Goal: Task Accomplishment & Management: Use online tool/utility

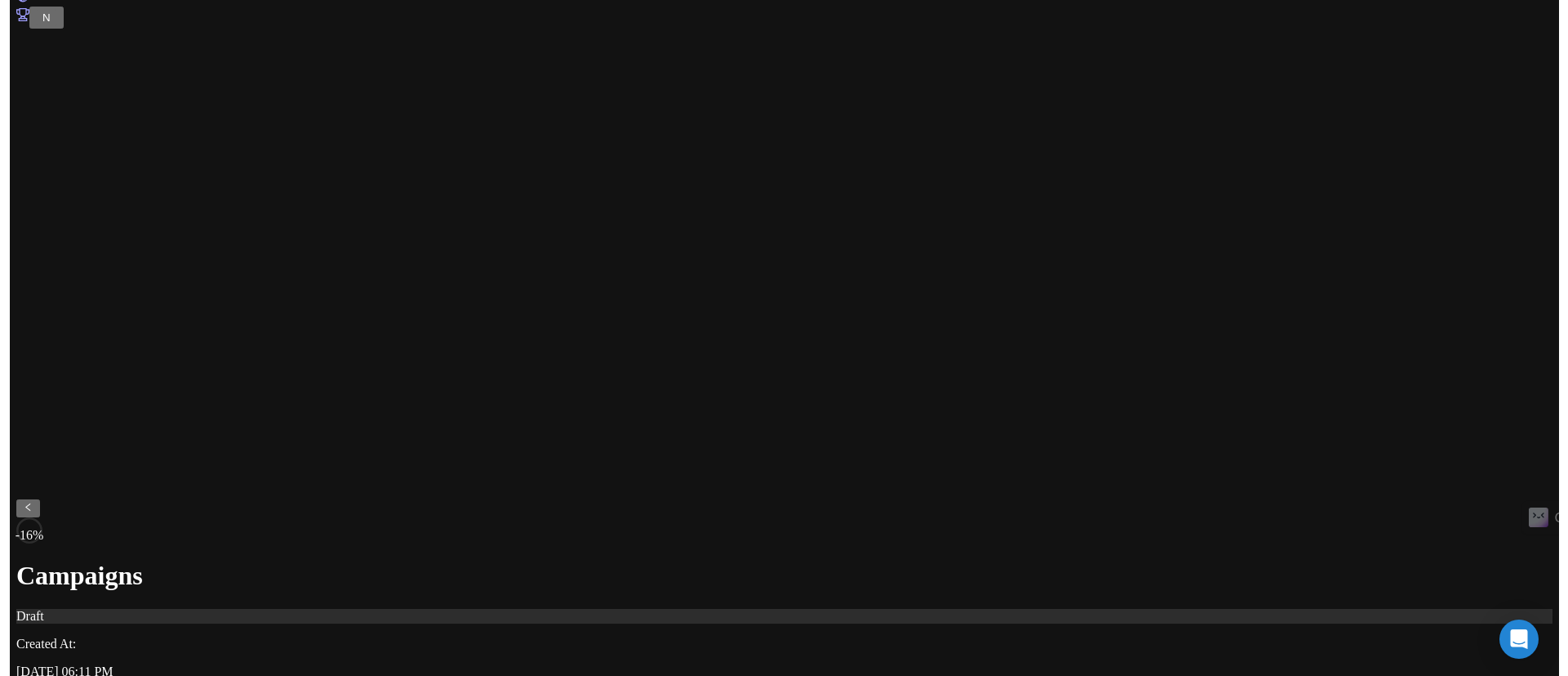
scroll to position [275, 0]
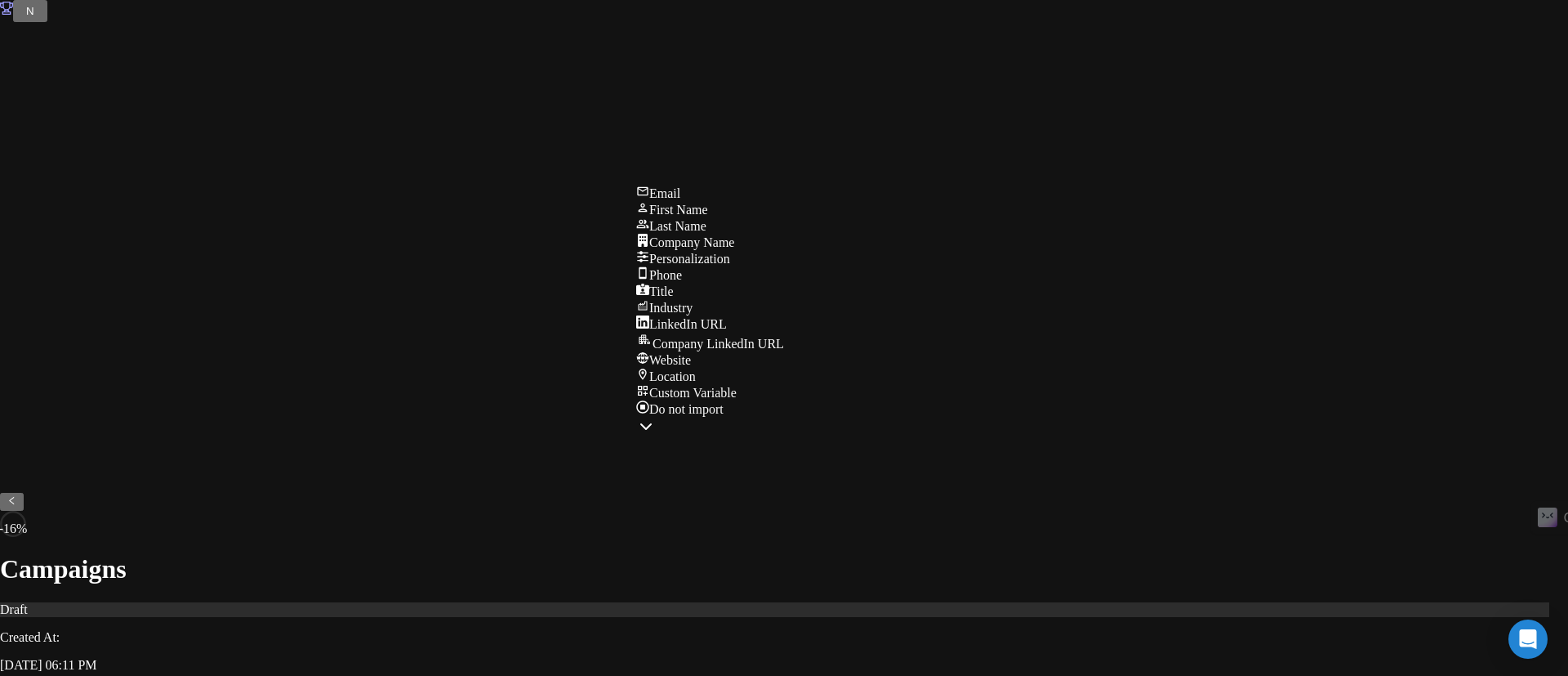
scroll to position [0, 0]
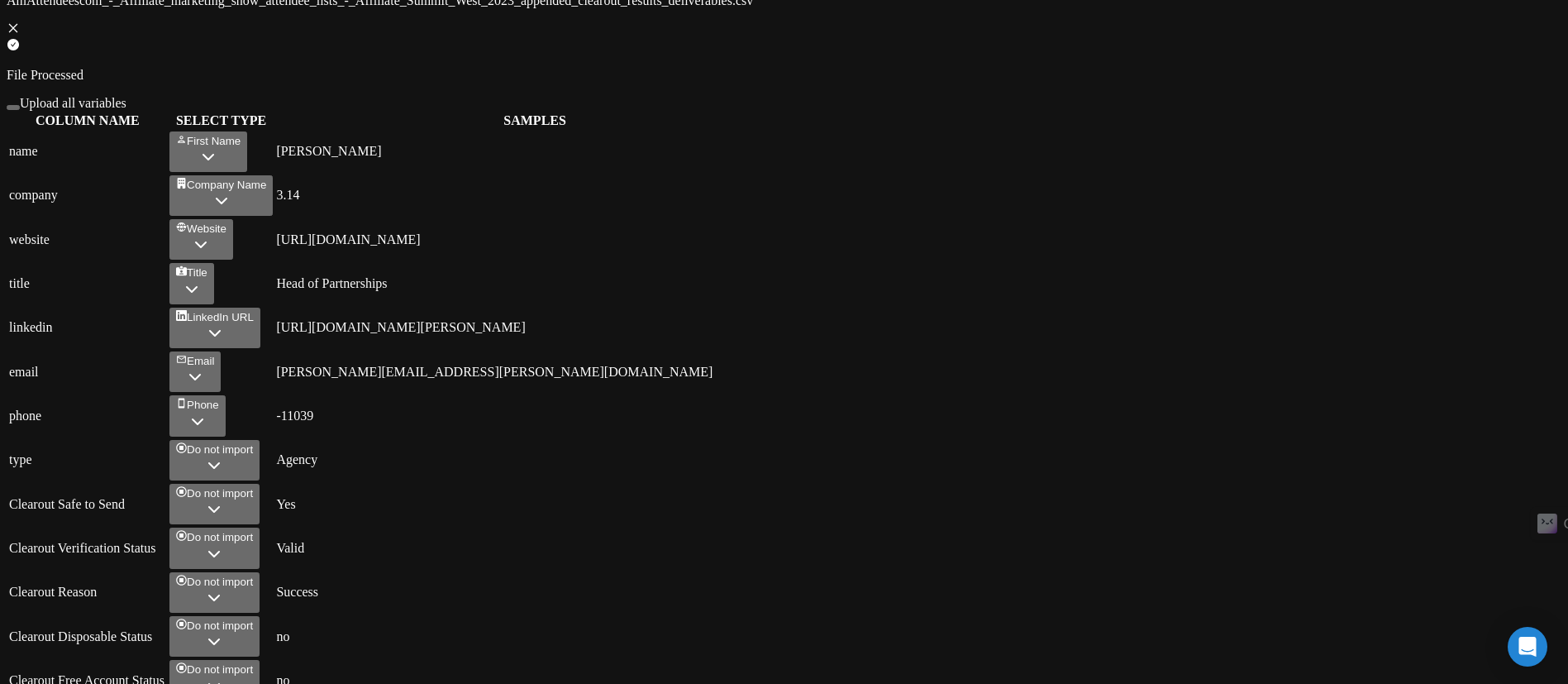
scroll to position [1176, 0]
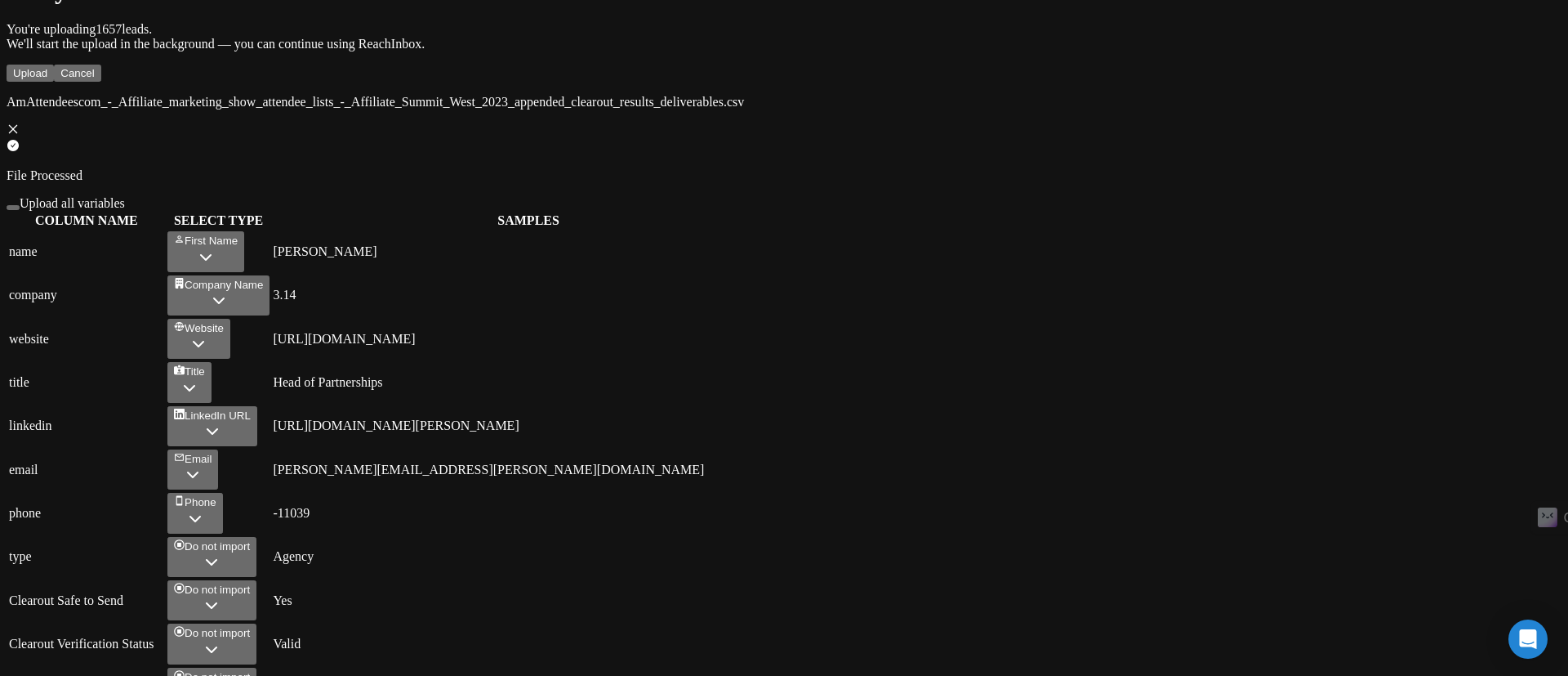
click at [54, 82] on button "Upload" at bounding box center [30, 72] width 47 height 17
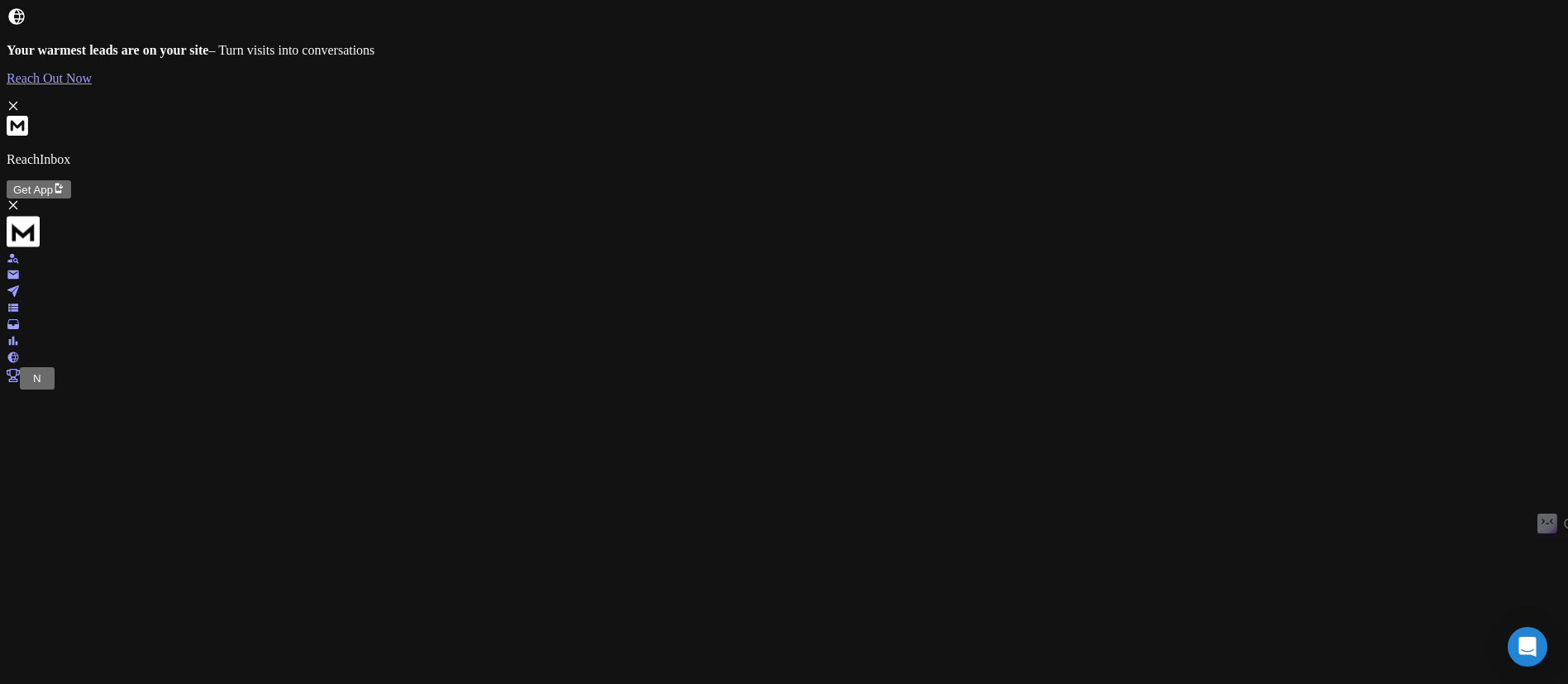
click at [17, 328] on link at bounding box center [13, 325] width 13 height 14
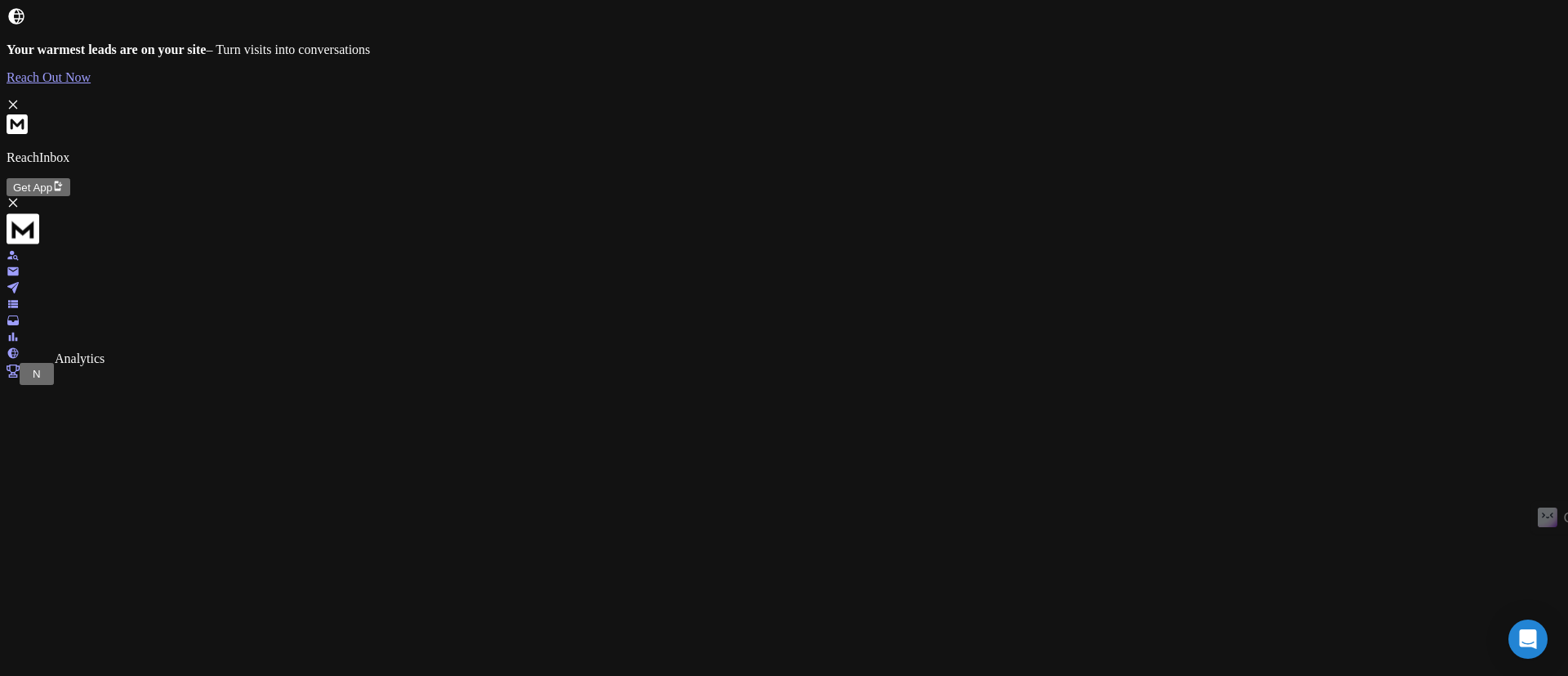
click at [20, 343] on icon at bounding box center [13, 336] width 13 height 13
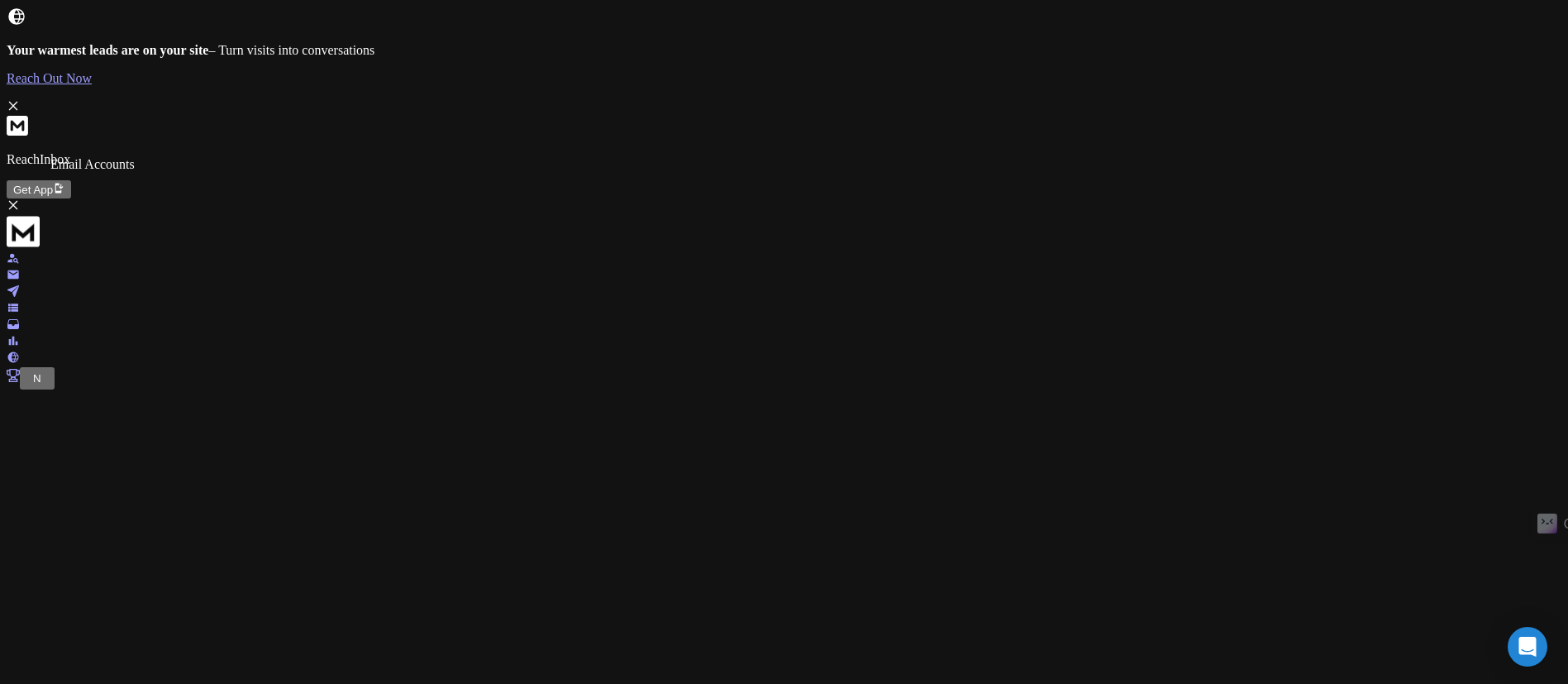
click at [19, 270] on link at bounding box center [13, 276] width 13 height 14
click at [20, 286] on link at bounding box center [13, 292] width 13 height 14
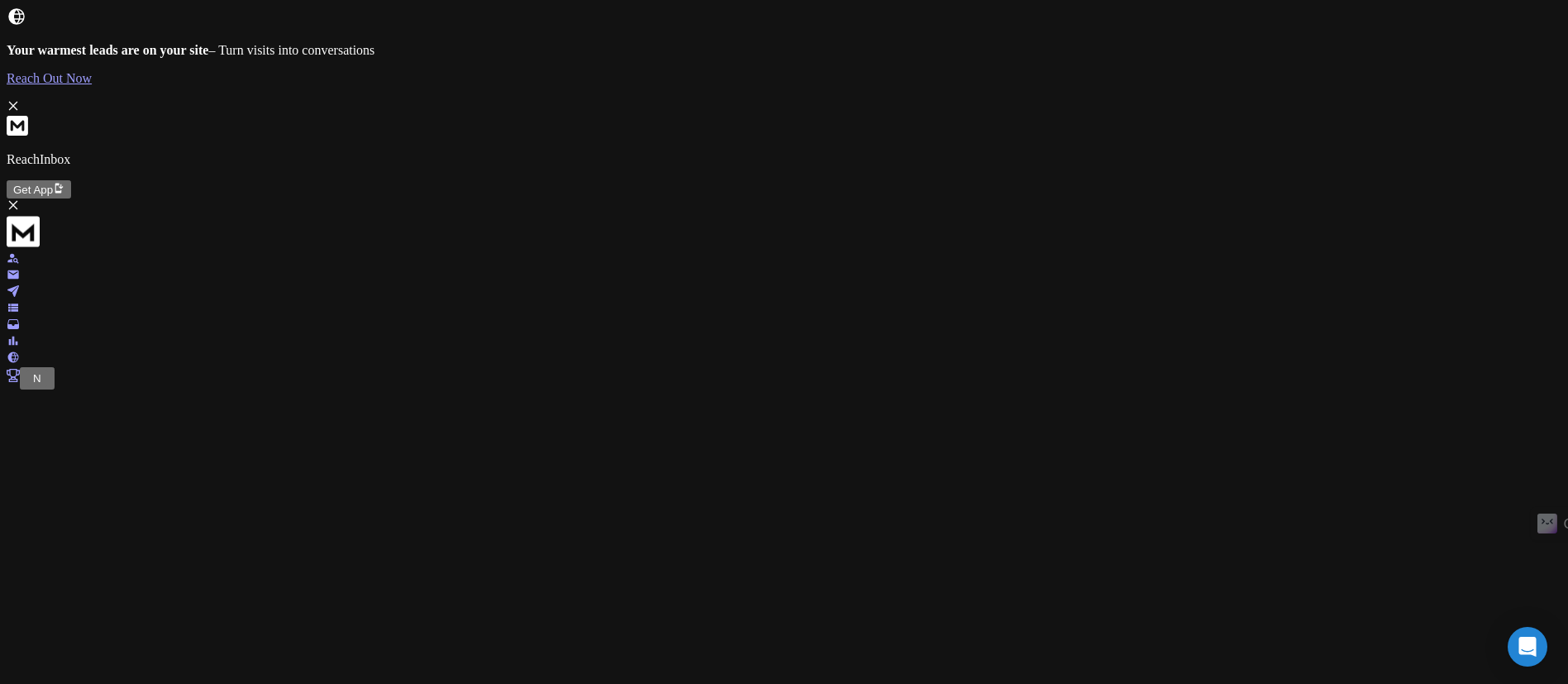
drag, startPoint x: 734, startPoint y: 469, endPoint x: 678, endPoint y: 499, distance: 63.5
drag, startPoint x: 678, startPoint y: 499, endPoint x: 567, endPoint y: 269, distance: 255.4
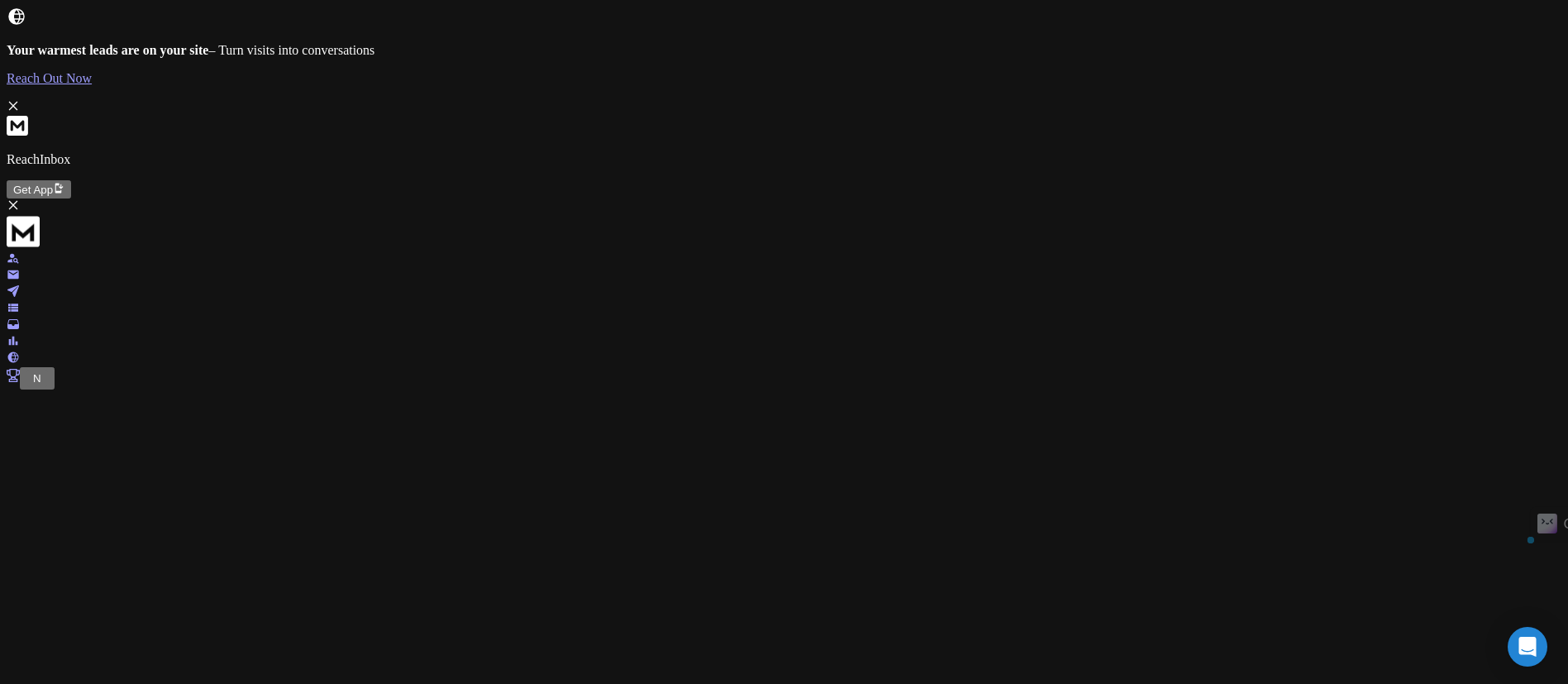
scroll to position [71, 0]
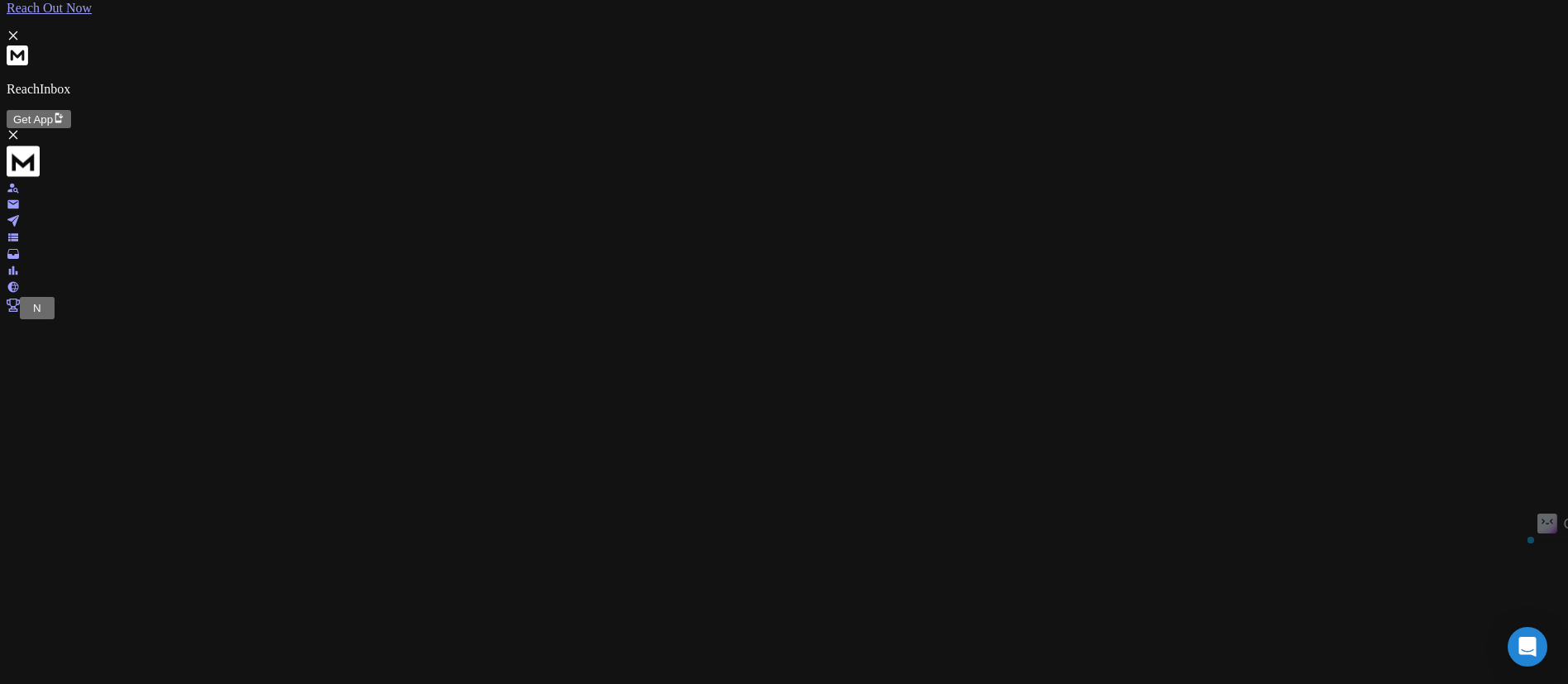
scroll to position [0, 0]
drag, startPoint x: 852, startPoint y: 315, endPoint x: 895, endPoint y: 312, distance: 43.1
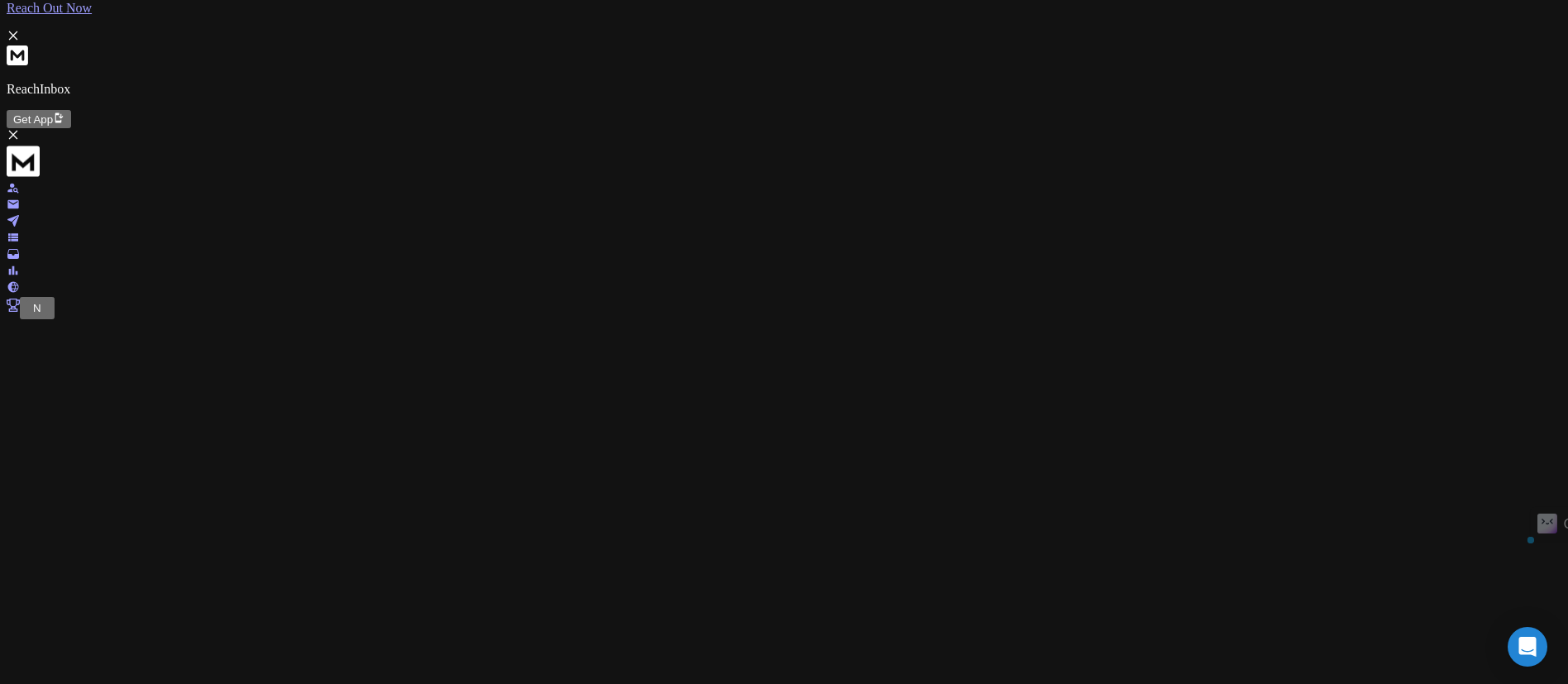
drag, startPoint x: 986, startPoint y: 537, endPoint x: 585, endPoint y: 208, distance: 518.7
copy b "**********"
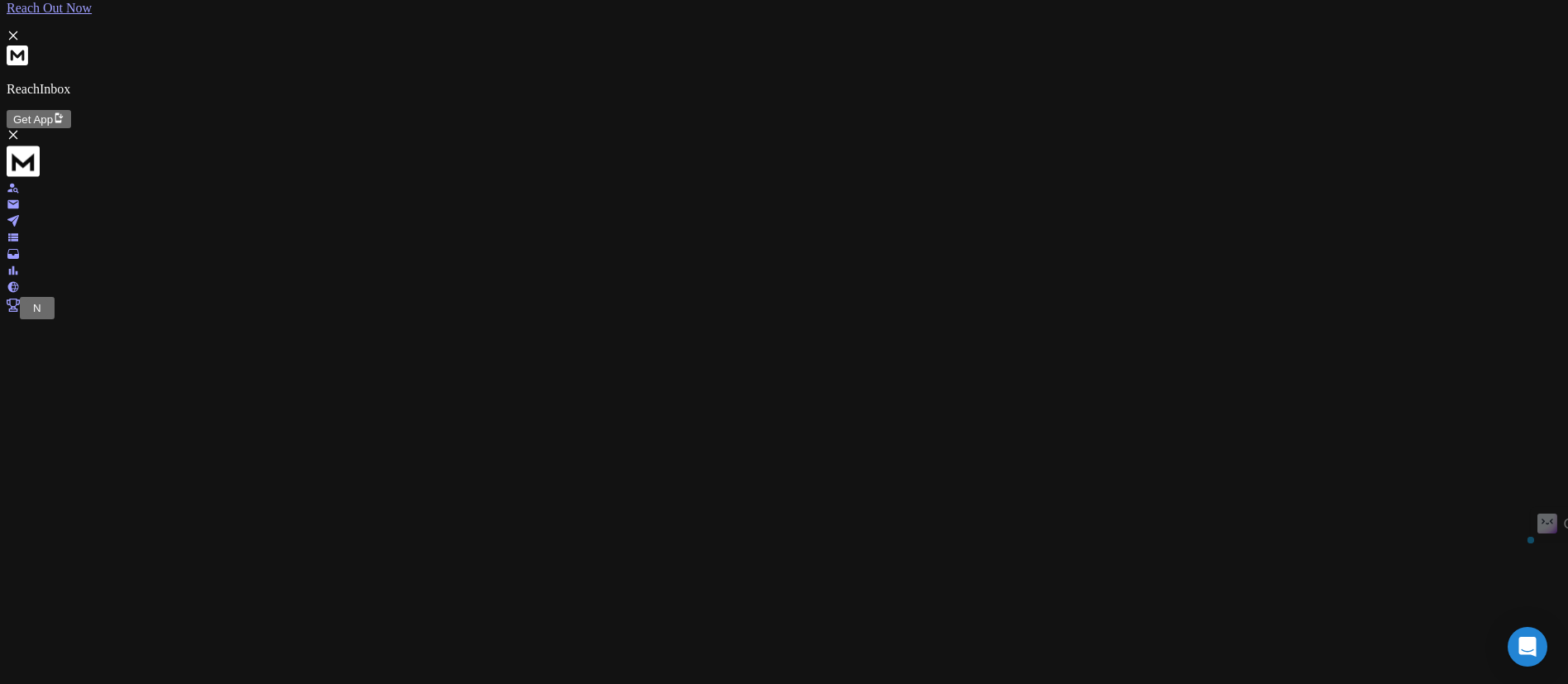
paste input "**"
type input "**********"
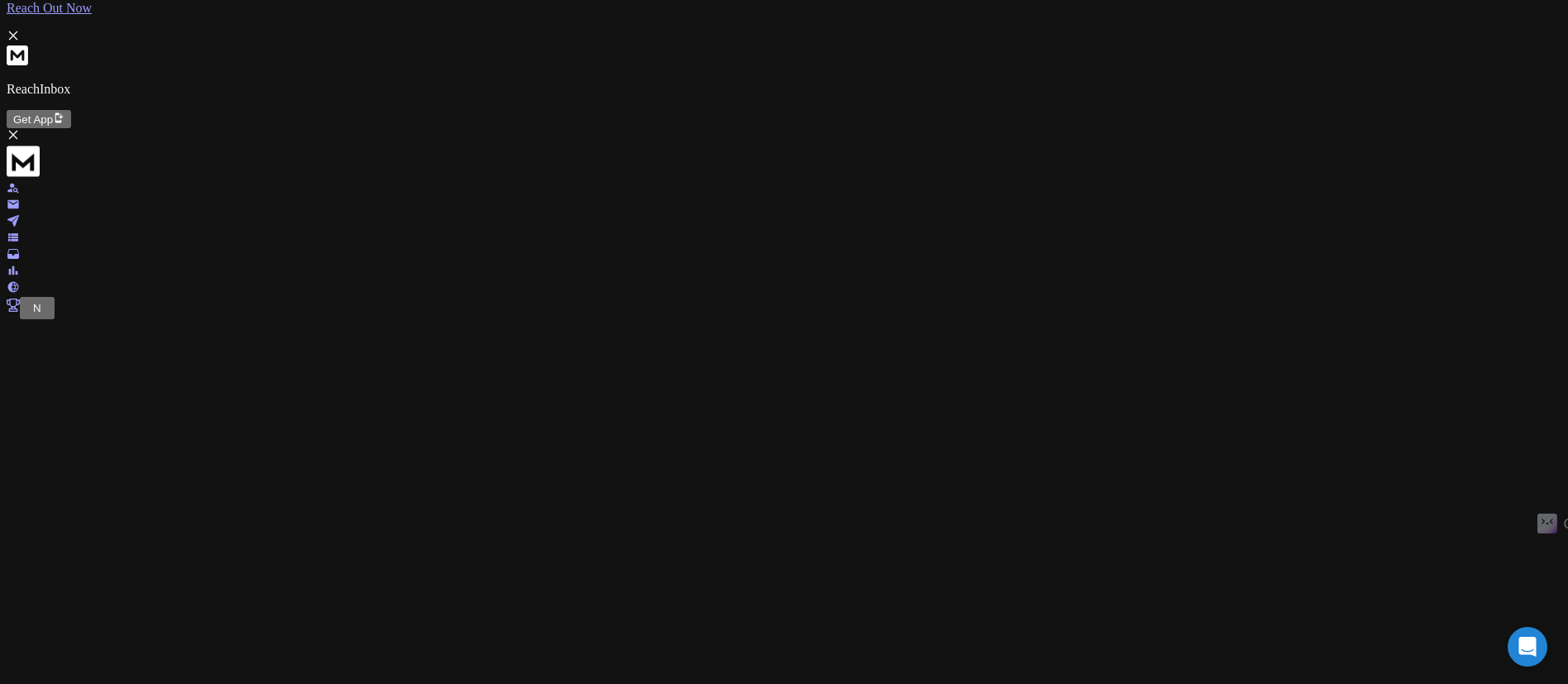
drag, startPoint x: 1123, startPoint y: 315, endPoint x: 1154, endPoint y: 324, distance: 32.3
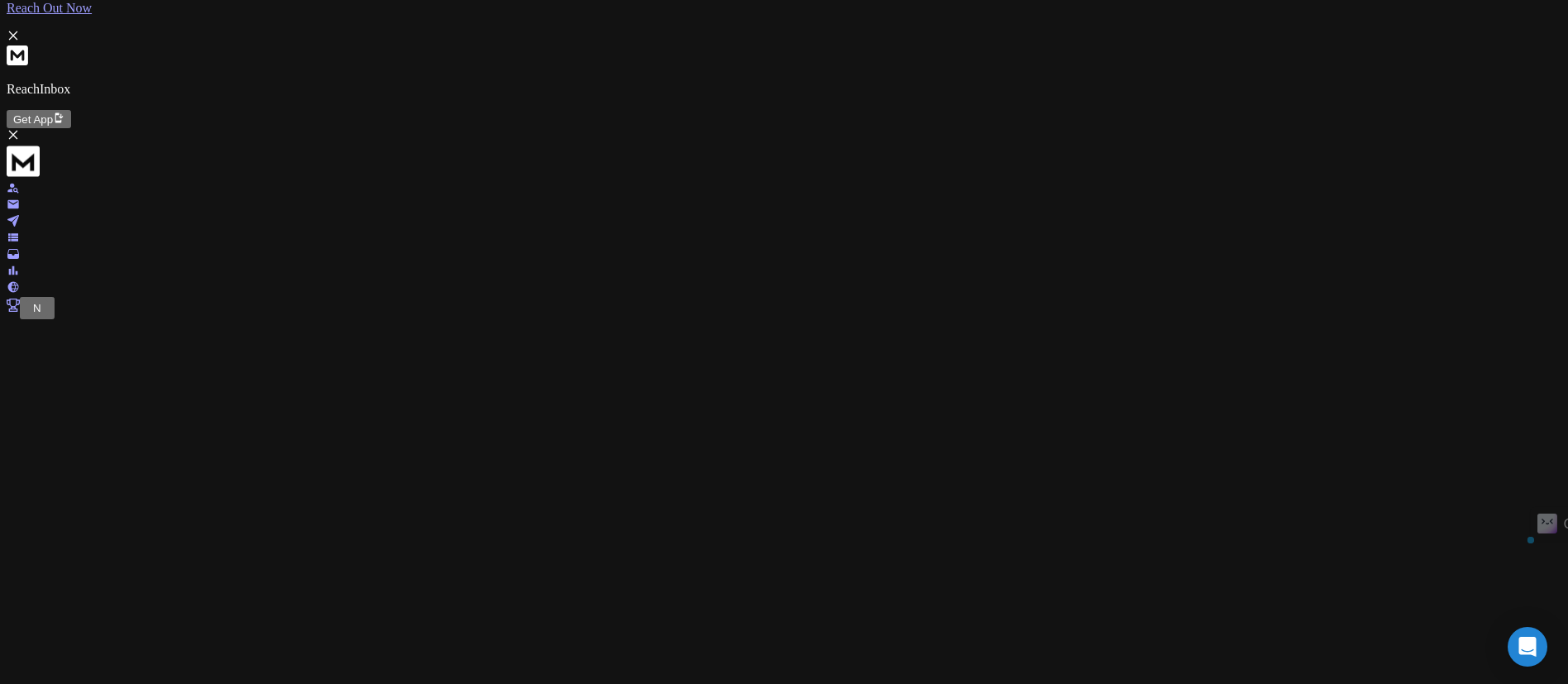
drag, startPoint x: 750, startPoint y: 217, endPoint x: 803, endPoint y: 221, distance: 53.2
drag, startPoint x: 945, startPoint y: 219, endPoint x: 964, endPoint y: 222, distance: 19.2
drag, startPoint x: 638, startPoint y: 243, endPoint x: 624, endPoint y: 237, distance: 15.2
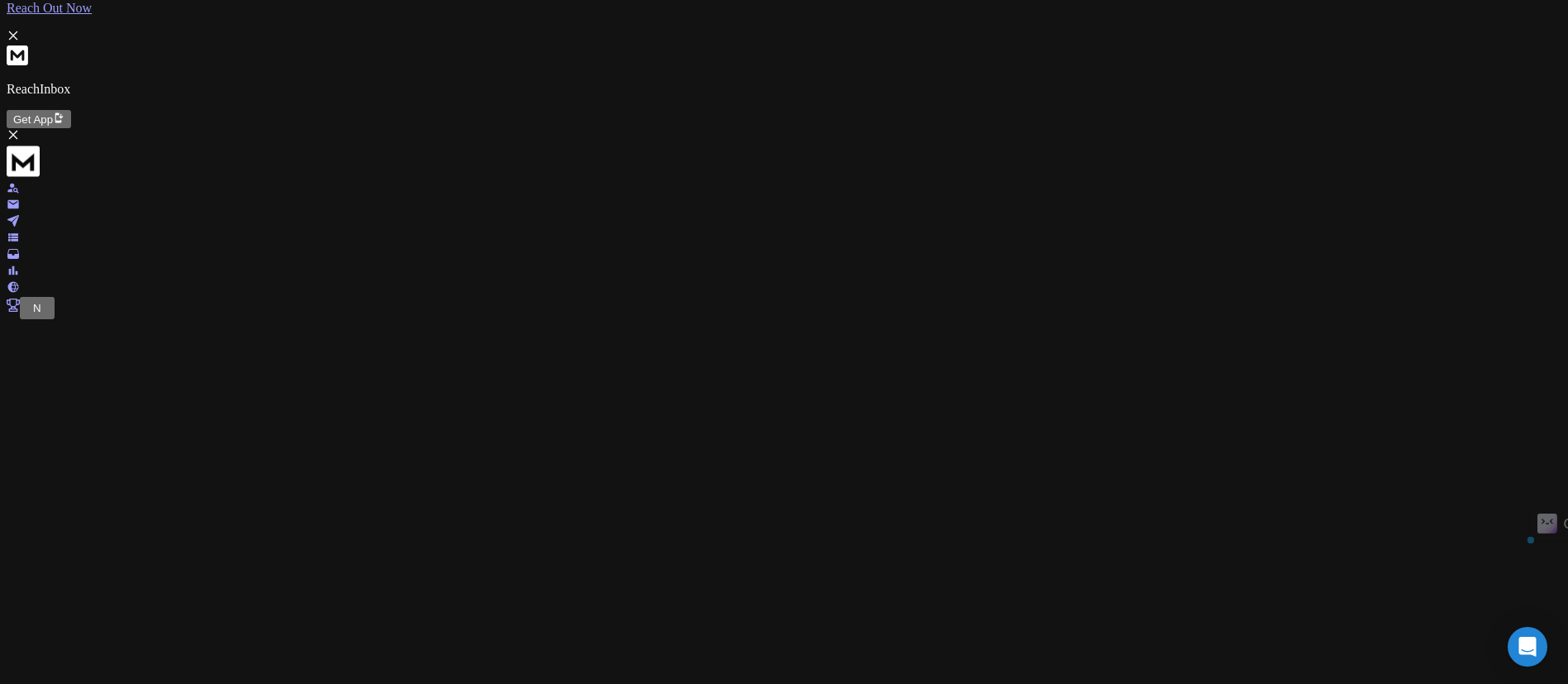
drag, startPoint x: 642, startPoint y: 233, endPoint x: 587, endPoint y: 242, distance: 55.7
drag, startPoint x: 819, startPoint y: 275, endPoint x: 786, endPoint y: 274, distance: 33.0
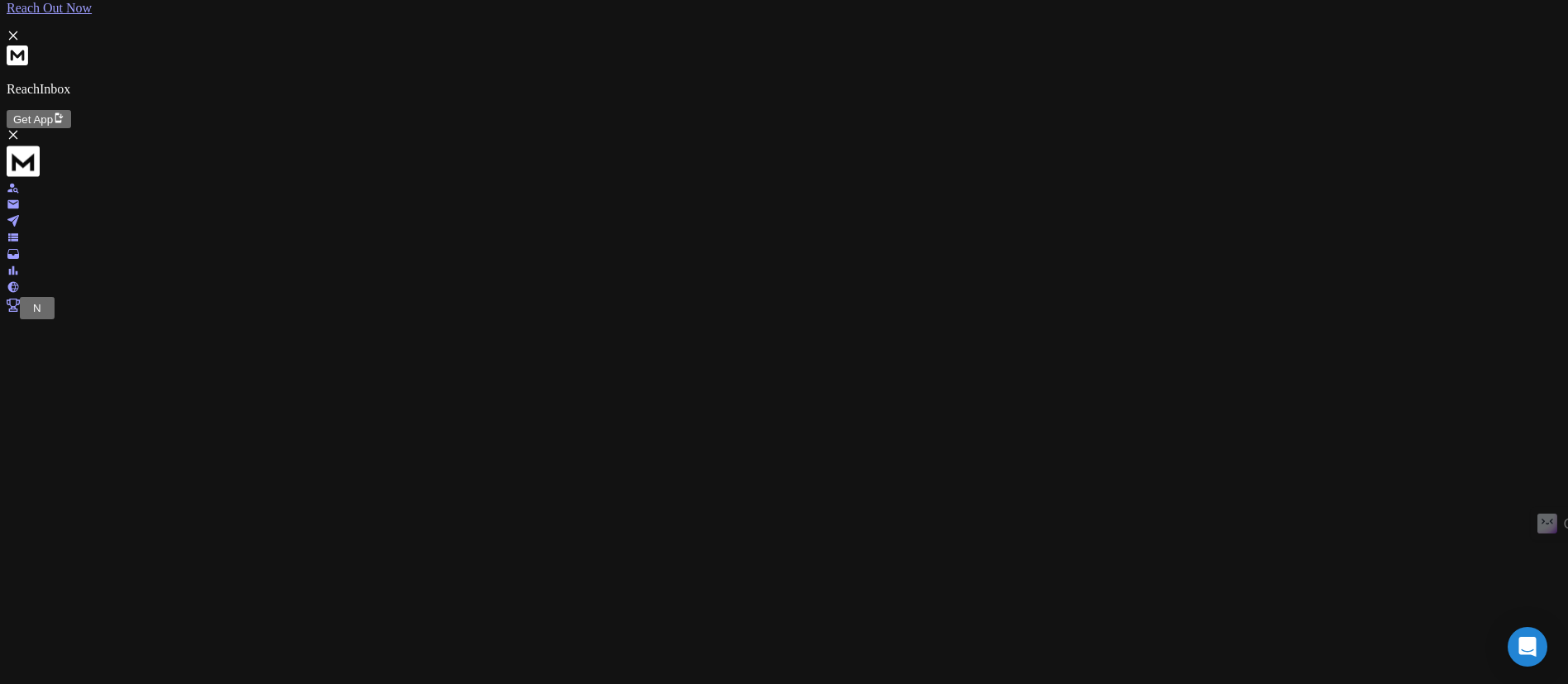
drag, startPoint x: 1123, startPoint y: 314, endPoint x: 1253, endPoint y: 315, distance: 130.0
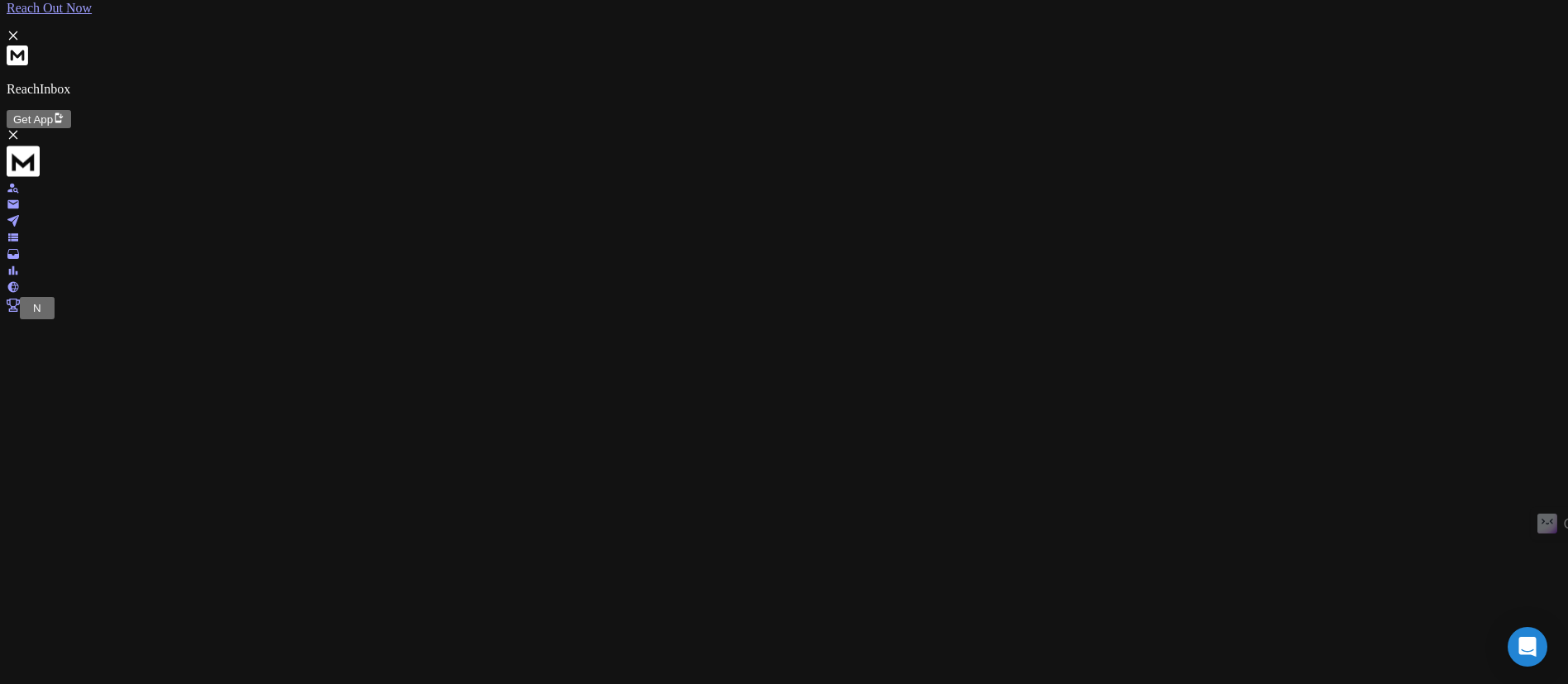
drag, startPoint x: 709, startPoint y: 425, endPoint x: 565, endPoint y: 204, distance: 263.8
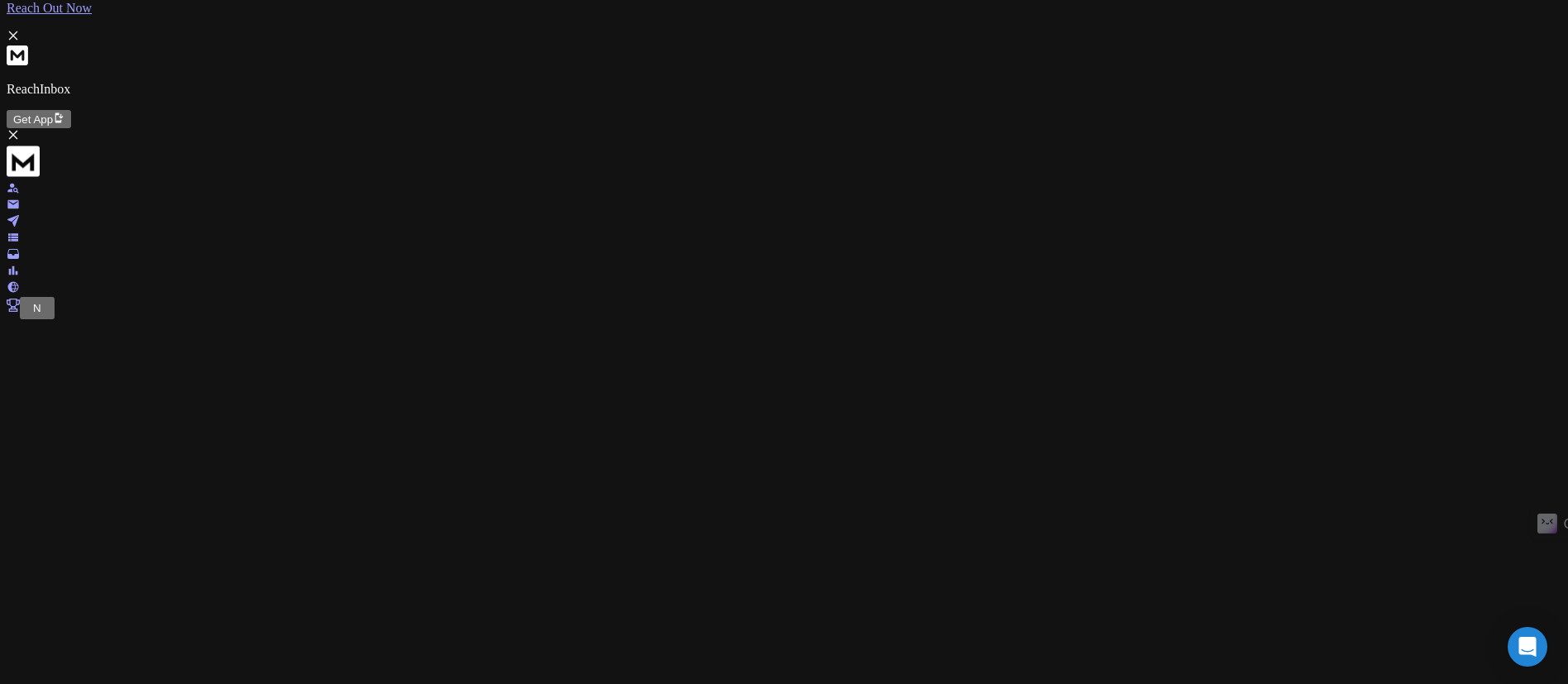
scroll to position [231, 0]
type input "**********"
drag, startPoint x: 1087, startPoint y: 319, endPoint x: 621, endPoint y: 273, distance: 468.3
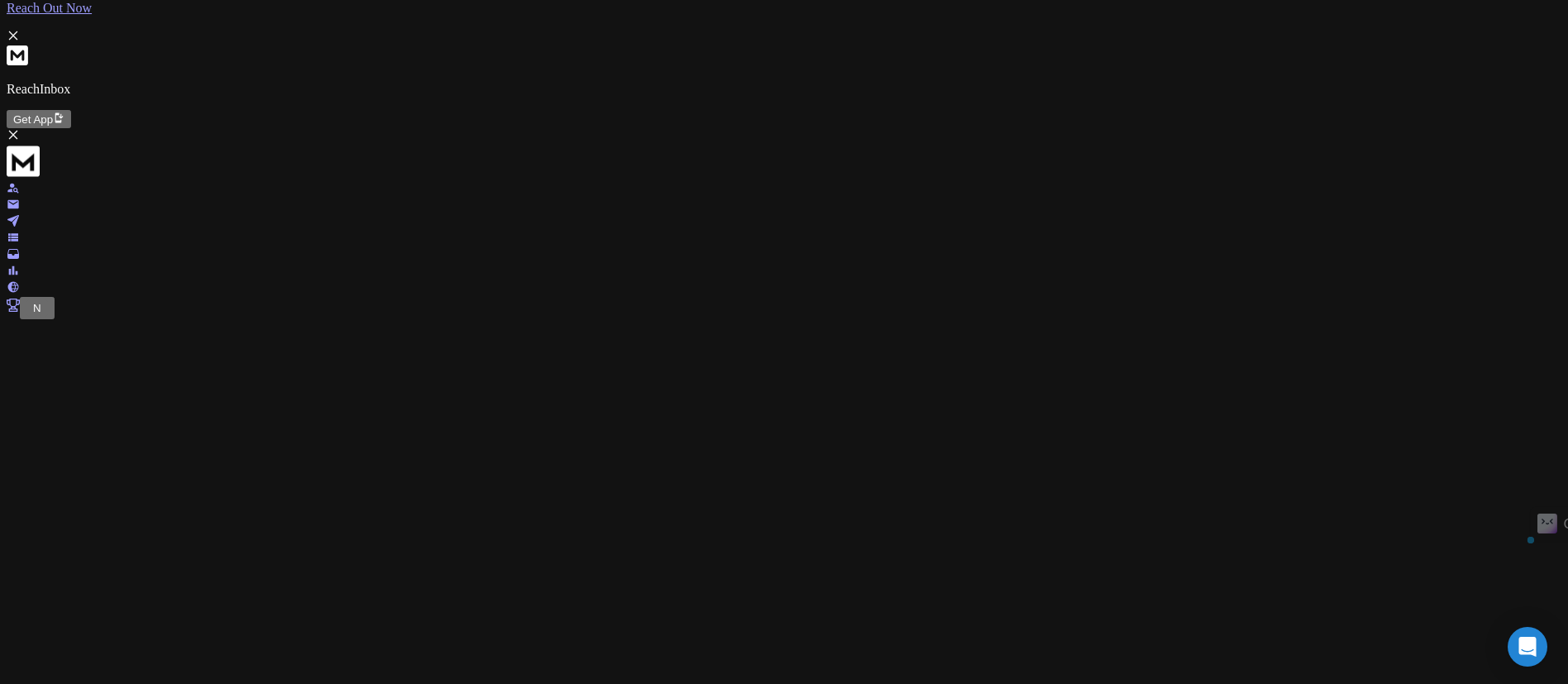
click at [20, 198] on icon at bounding box center [13, 204] width 13 height 13
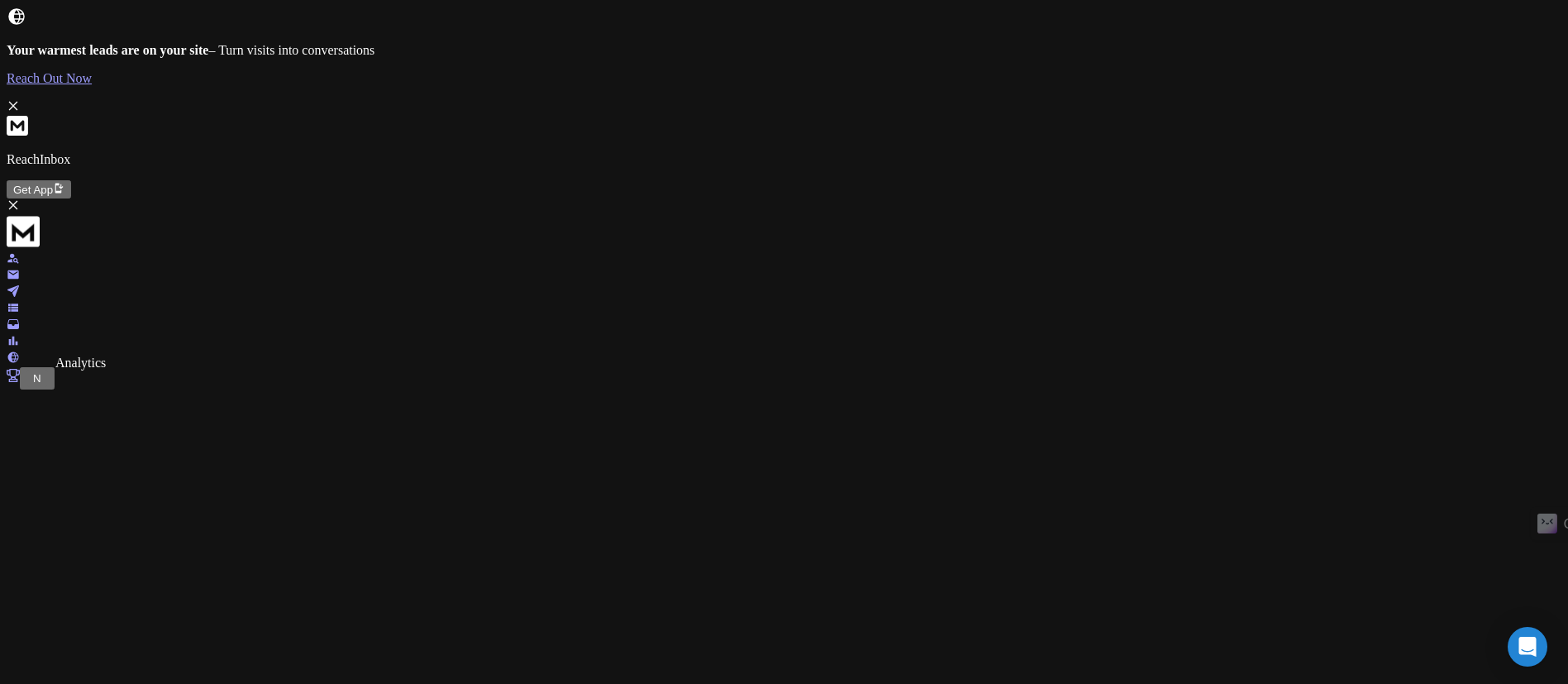
click at [18, 346] on icon at bounding box center [14, 341] width 9 height 9
click at [17, 366] on link at bounding box center [13, 359] width 13 height 14
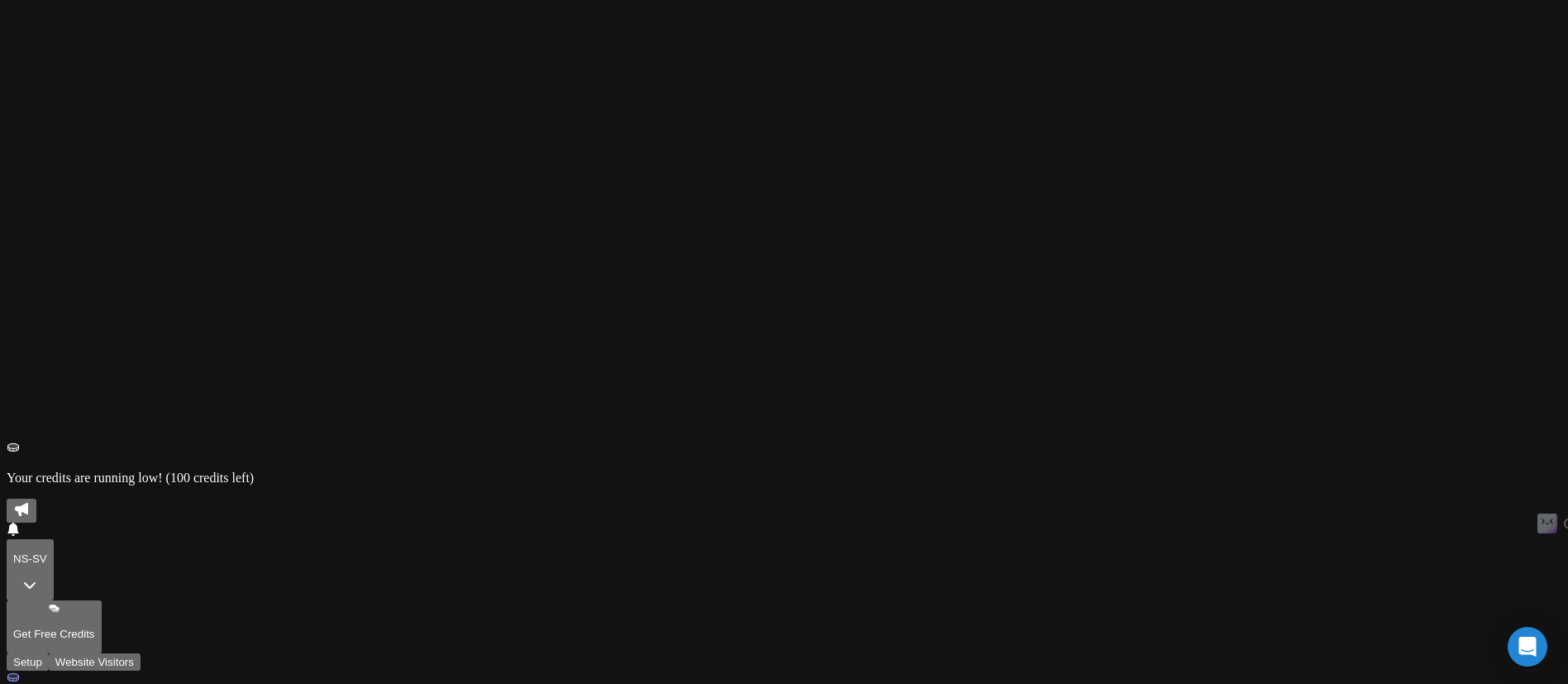
scroll to position [444, 0]
drag, startPoint x: 494, startPoint y: 309, endPoint x: 221, endPoint y: 622, distance: 415.3
click at [221, 669] on link "Credits:" at bounding box center [784, 685] width 1555 height 31
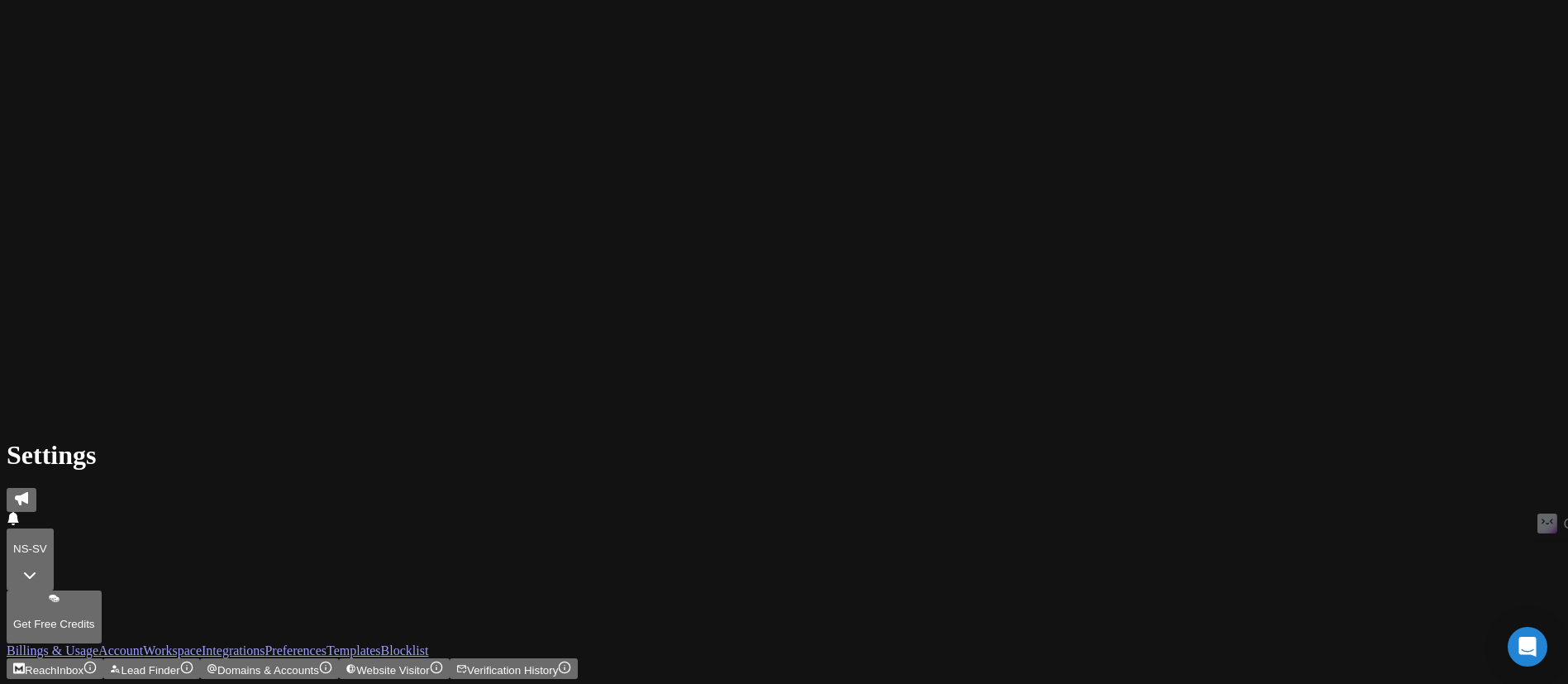
scroll to position [69, 0]
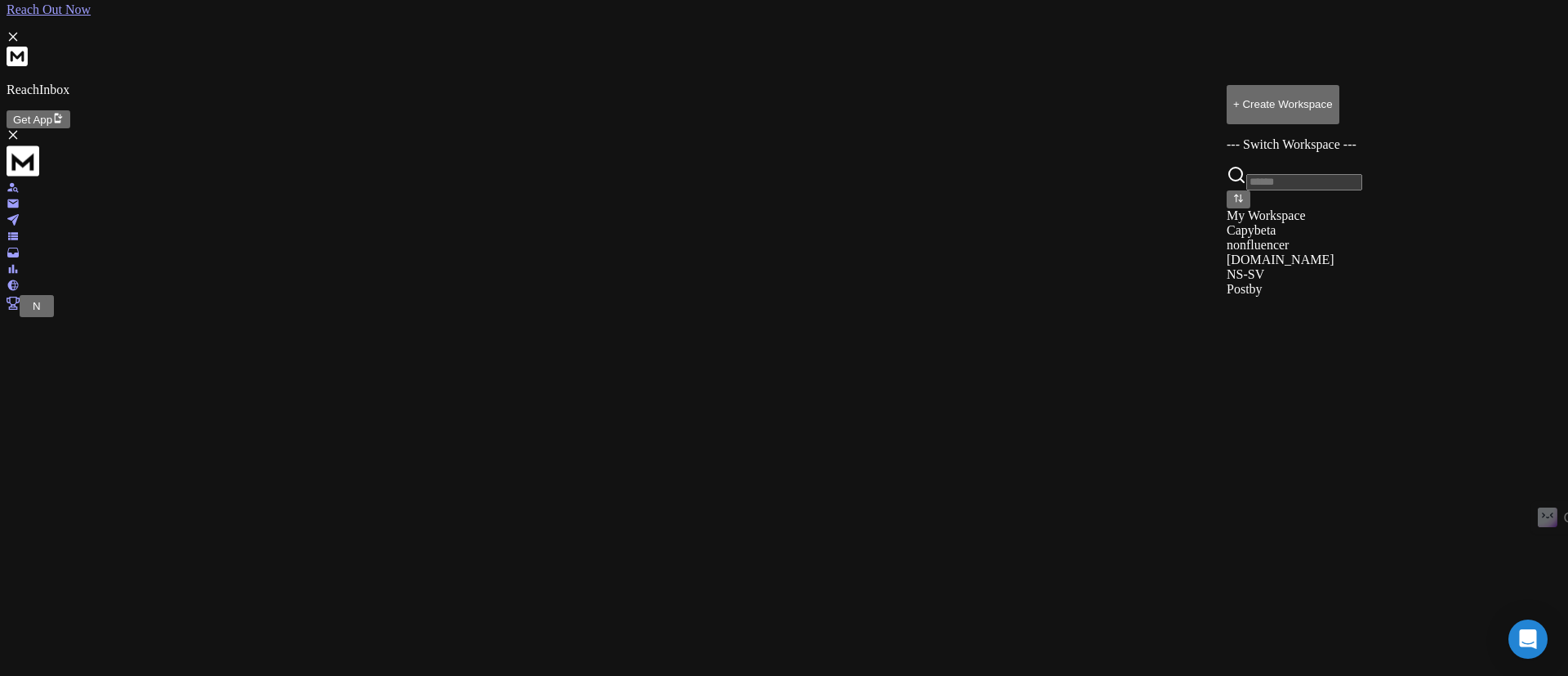
click at [1259, 237] on div "Capybeta" at bounding box center [1294, 230] width 136 height 14
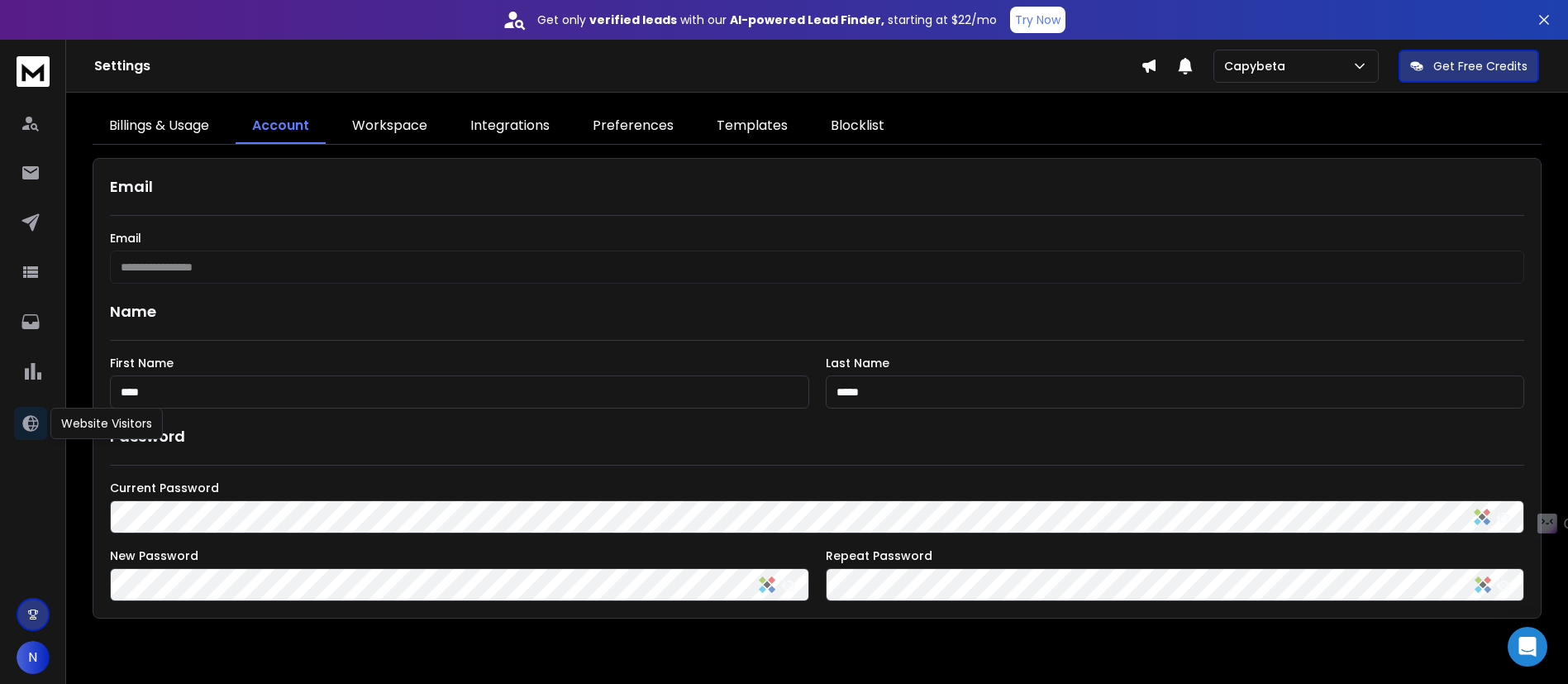
click at [28, 426] on icon at bounding box center [30, 424] width 17 height 17
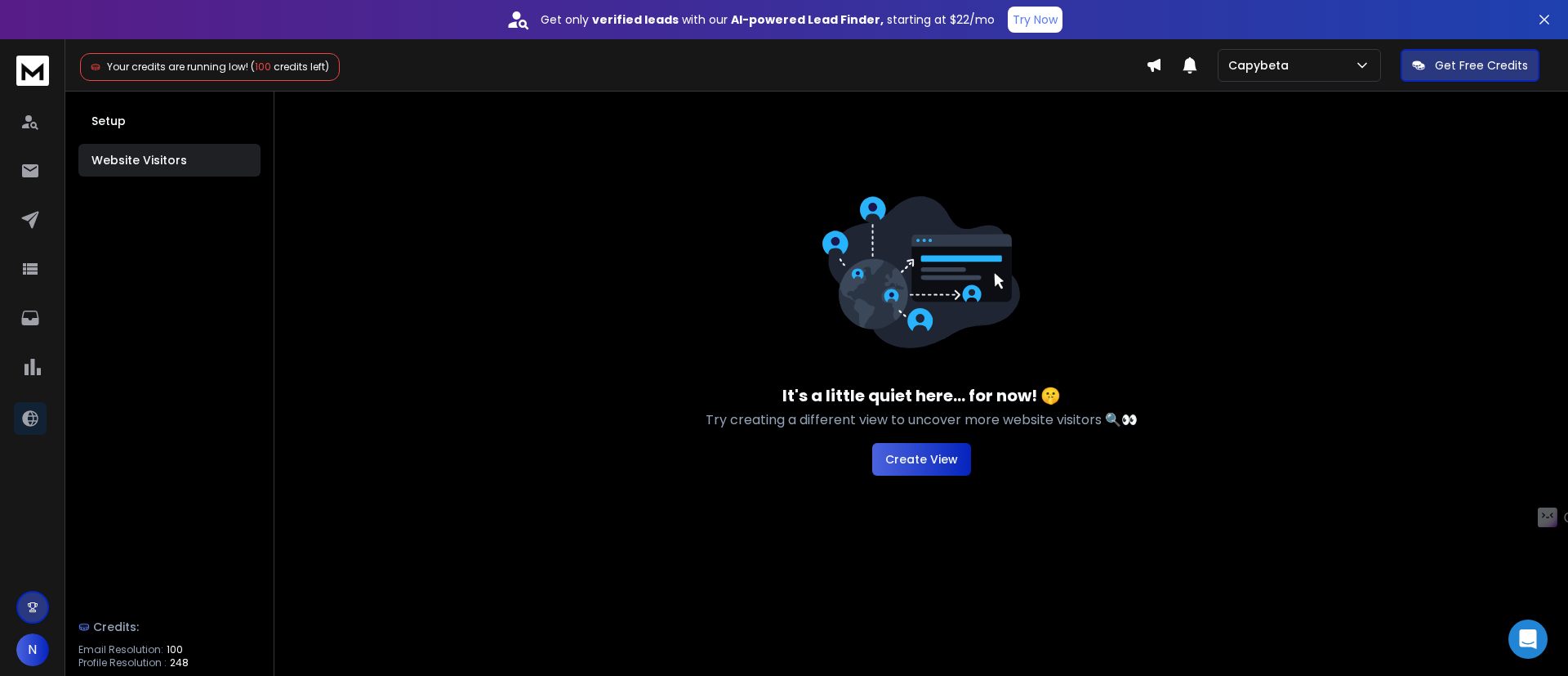
drag, startPoint x: 550, startPoint y: 327, endPoint x: 278, endPoint y: 144, distance: 327.8
click at [278, 144] on div "It's a little quiet here... for now! 🤫 Try creating a different view to uncover…" at bounding box center [921, 324] width 1294 height 466
click at [927, 445] on button "Create View" at bounding box center [921, 459] width 99 height 33
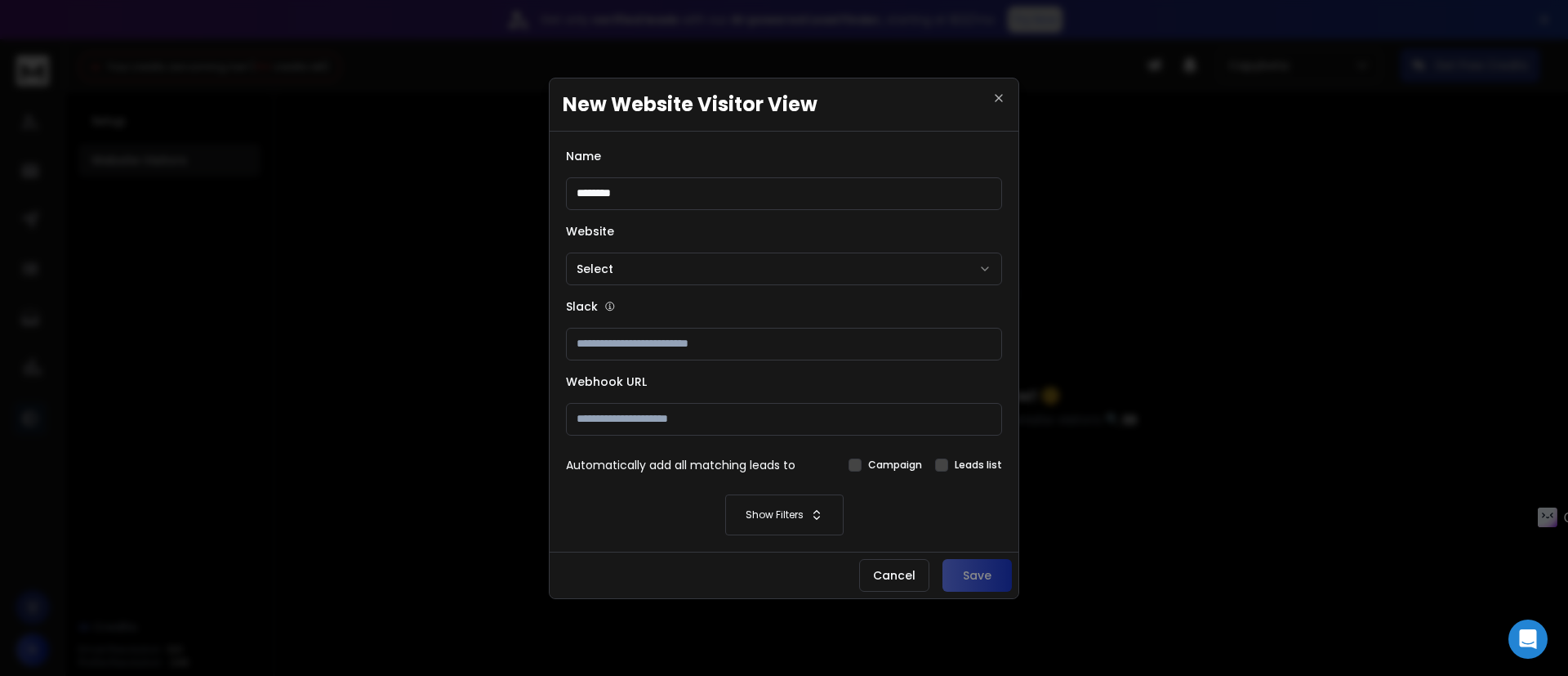
type input "********"
click at [807, 271] on body "**********" at bounding box center [784, 338] width 1568 height 676
click at [982, 570] on button "Save" at bounding box center [977, 575] width 70 height 33
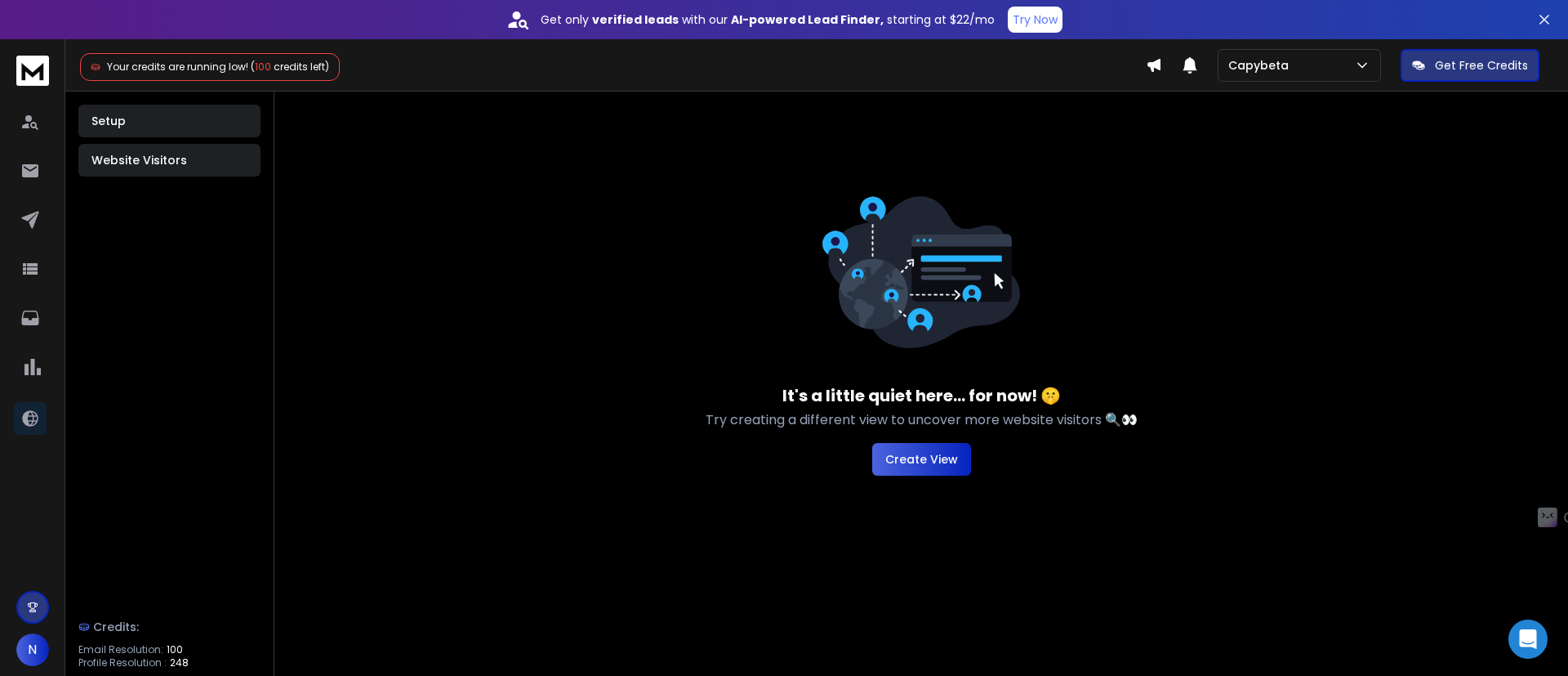
click at [145, 122] on button "Setup" at bounding box center [169, 121] width 182 height 33
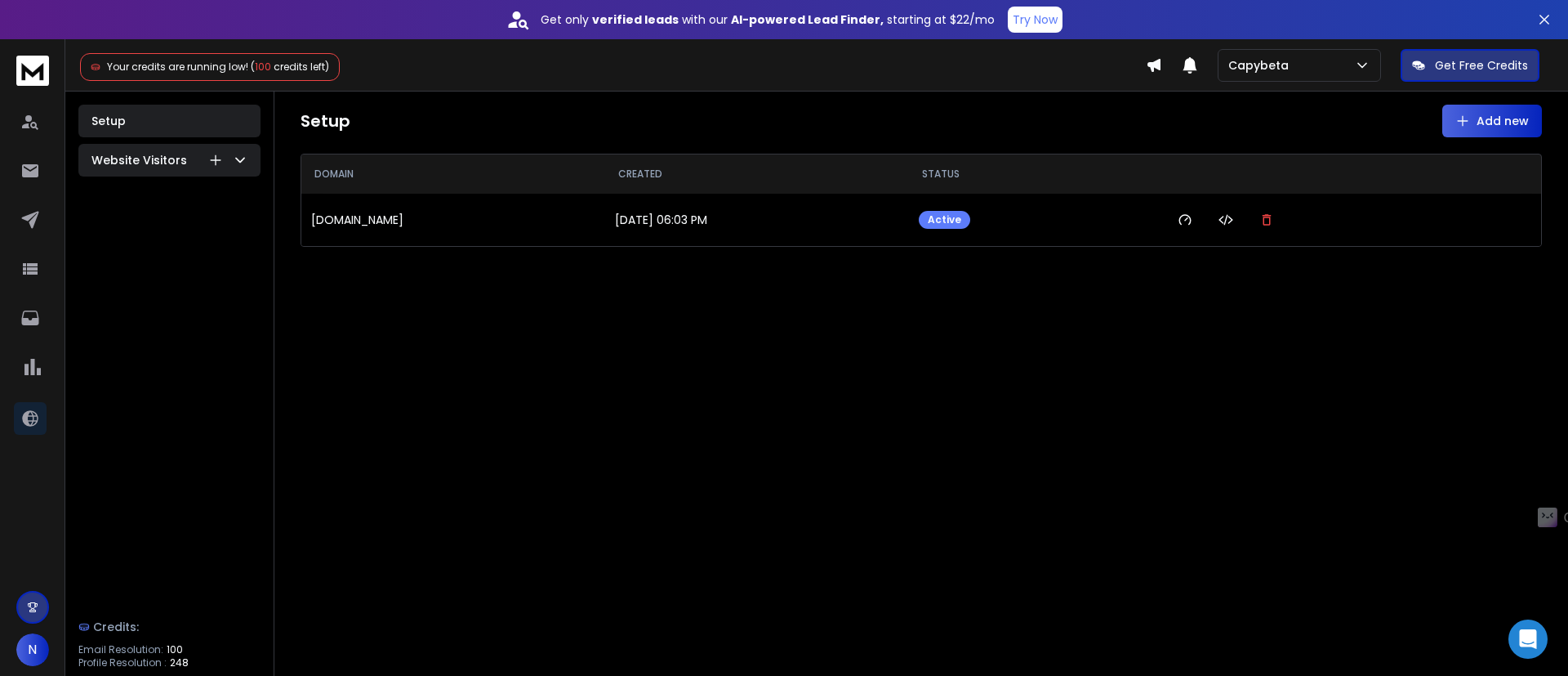
click at [121, 167] on button "Website Visitors" at bounding box center [169, 160] width 182 height 33
